Goal: Find specific page/section: Find specific page/section

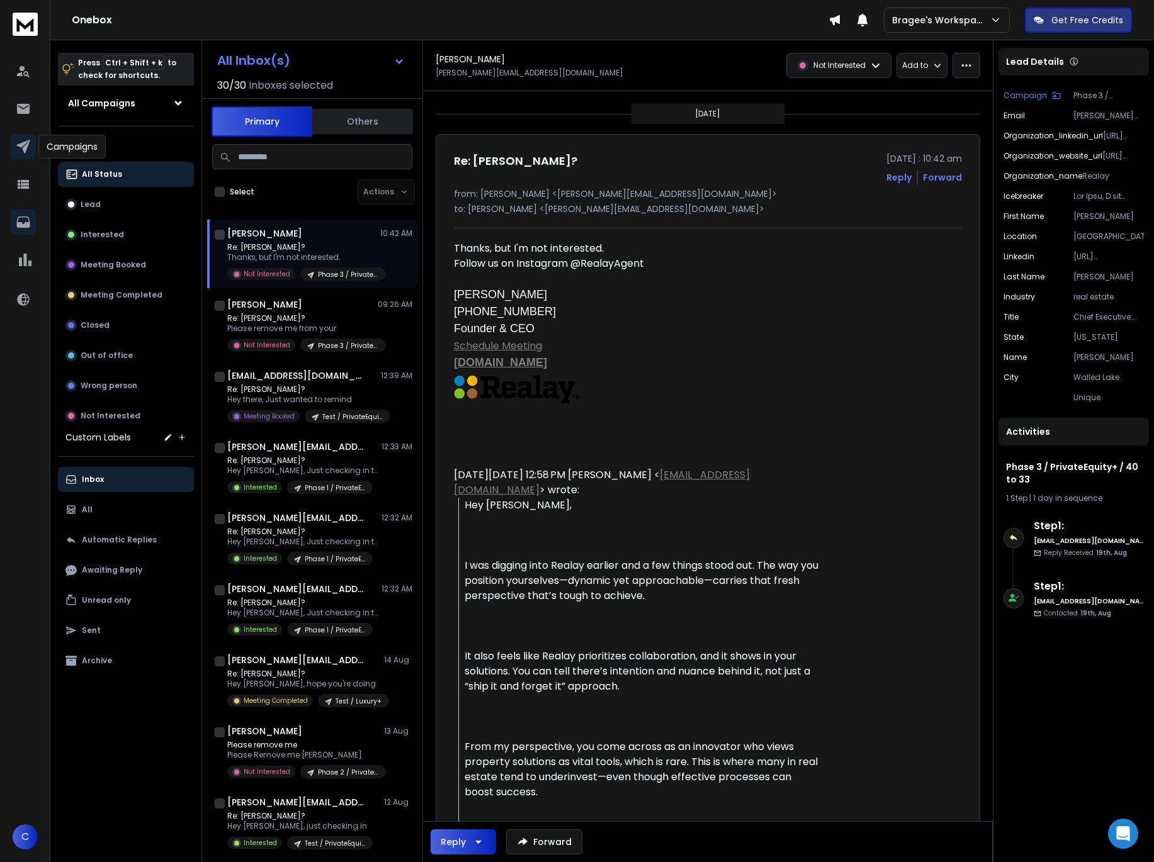
click at [16, 147] on icon at bounding box center [23, 146] width 15 height 15
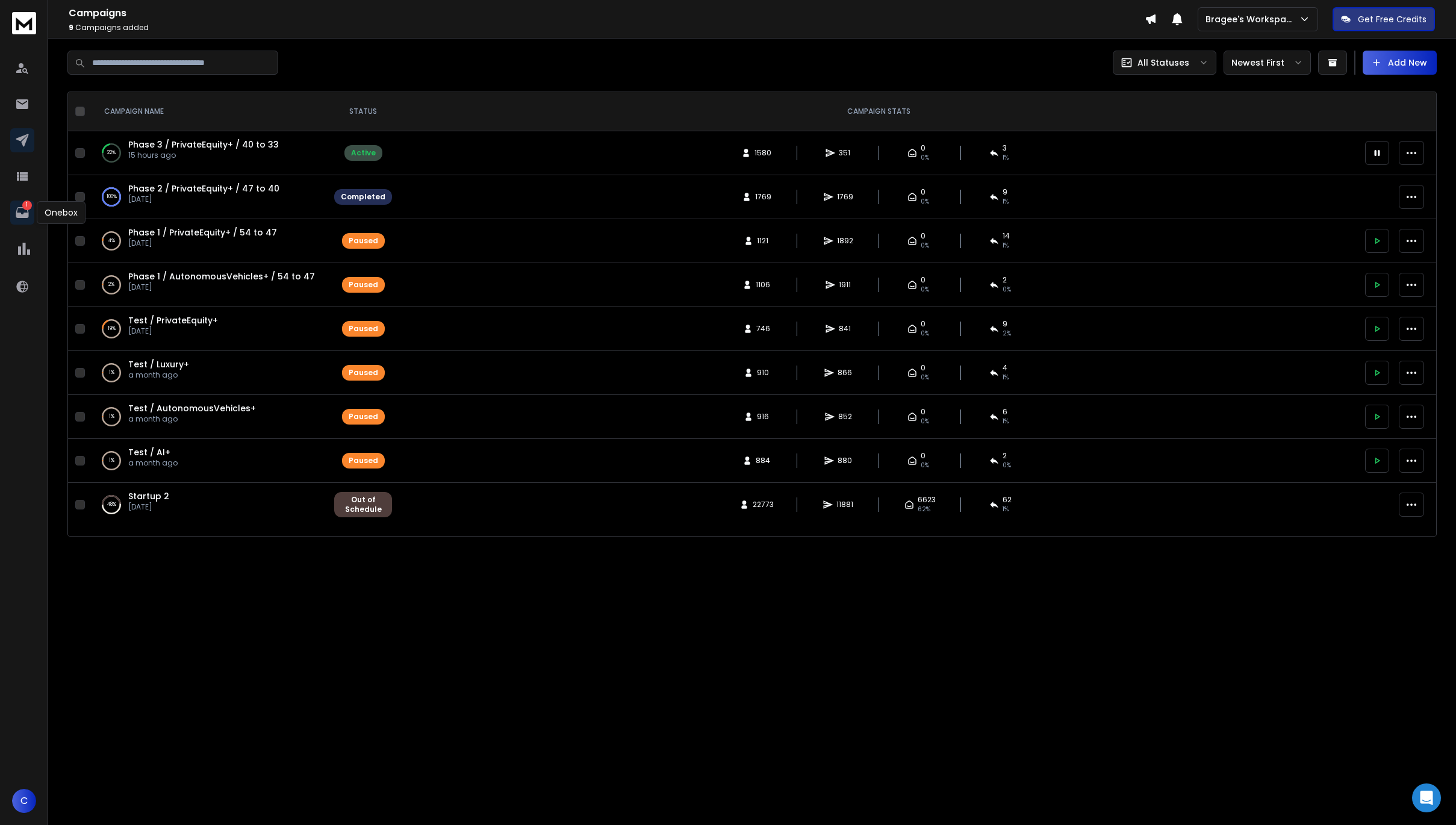
click at [24, 208] on p "1" at bounding box center [27, 206] width 10 height 10
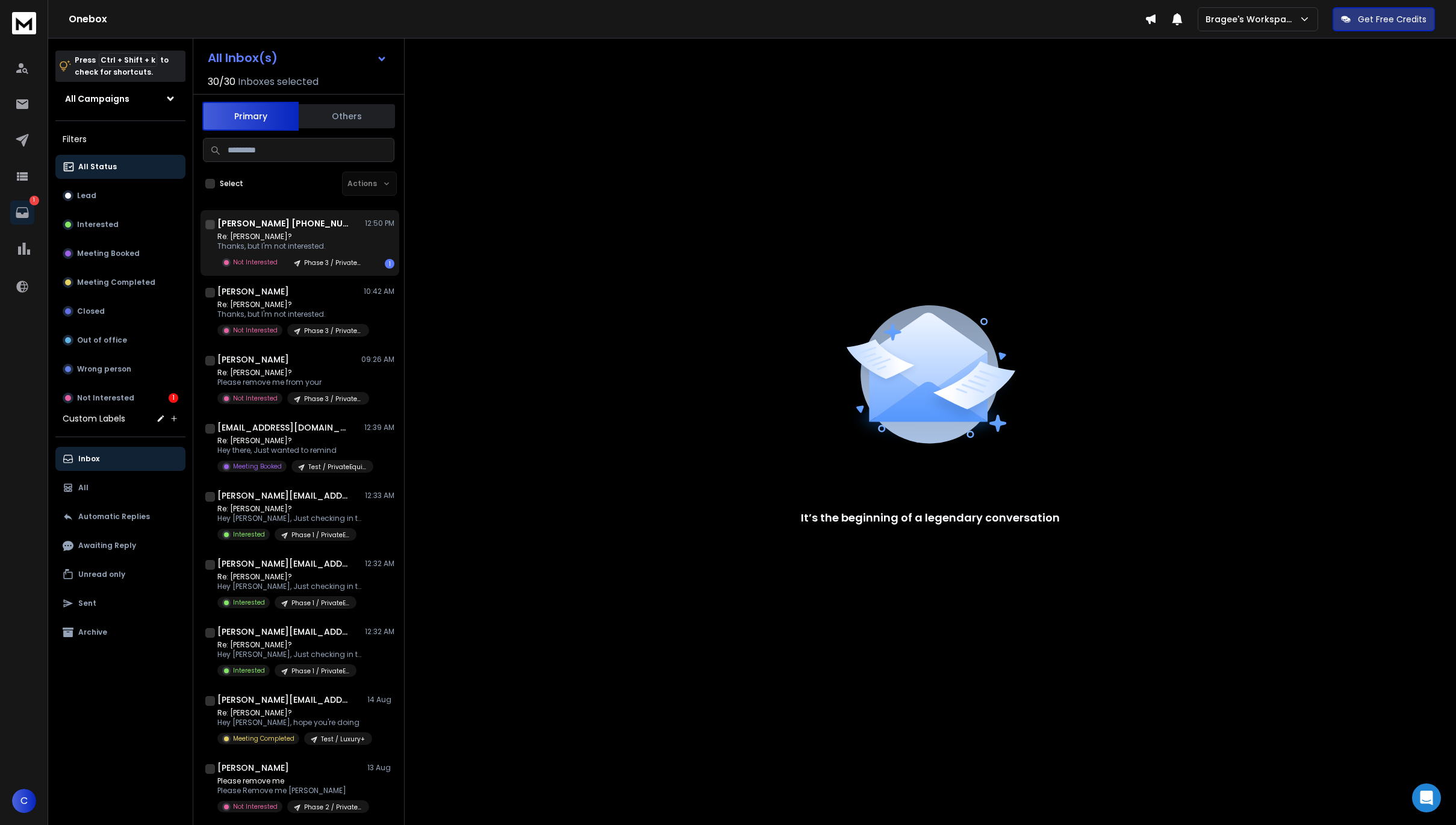
click at [285, 257] on div "Not Interested Phase 3 / PrivateEquity+ / 40 to 33" at bounding box center [293, 262] width 152 height 12
